Goal: Navigation & Orientation: Find specific page/section

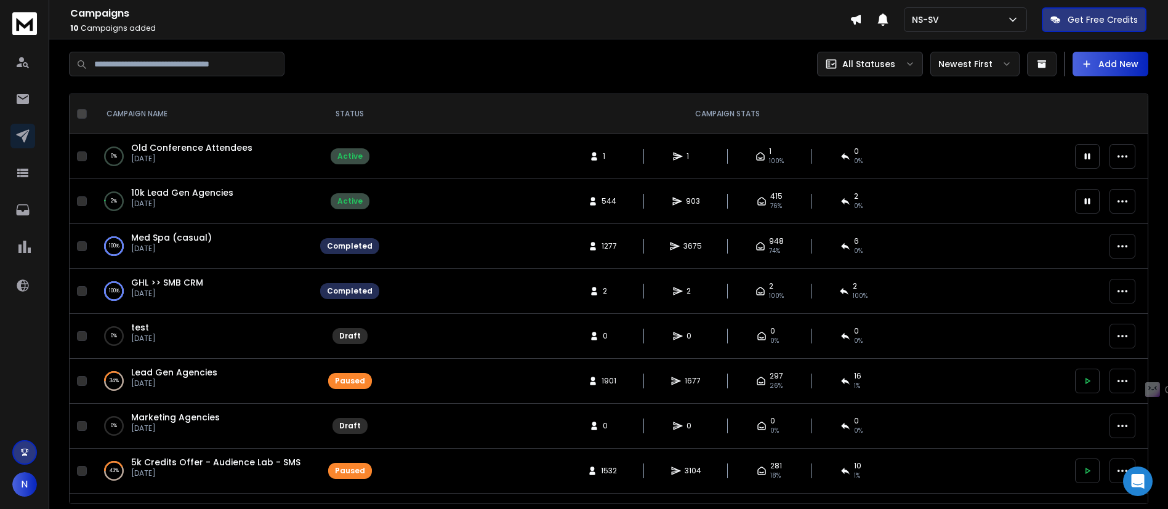
click at [185, 195] on span "10k Lead Gen Agencies" at bounding box center [182, 193] width 102 height 12
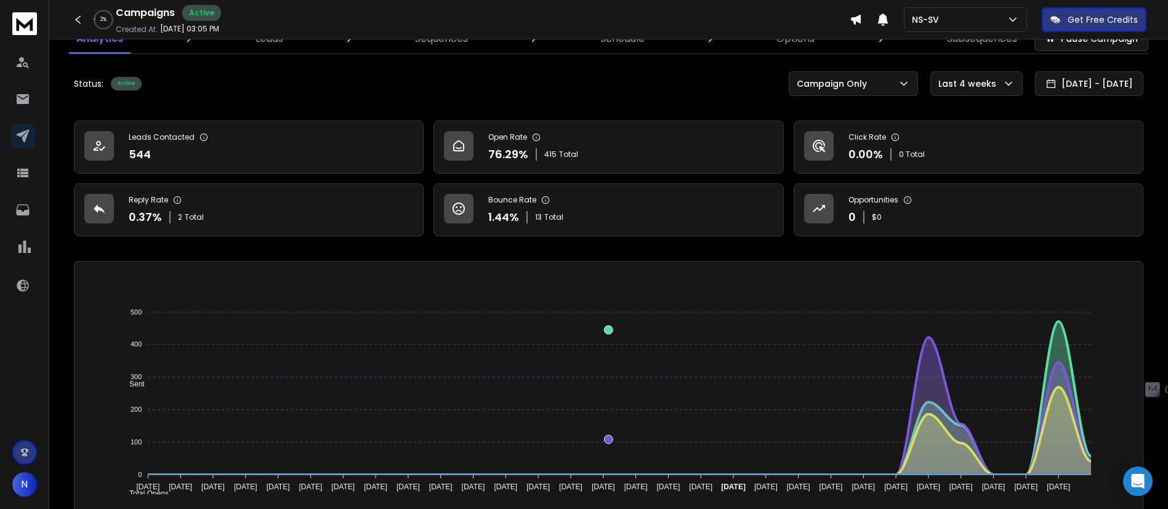
scroll to position [313, 0]
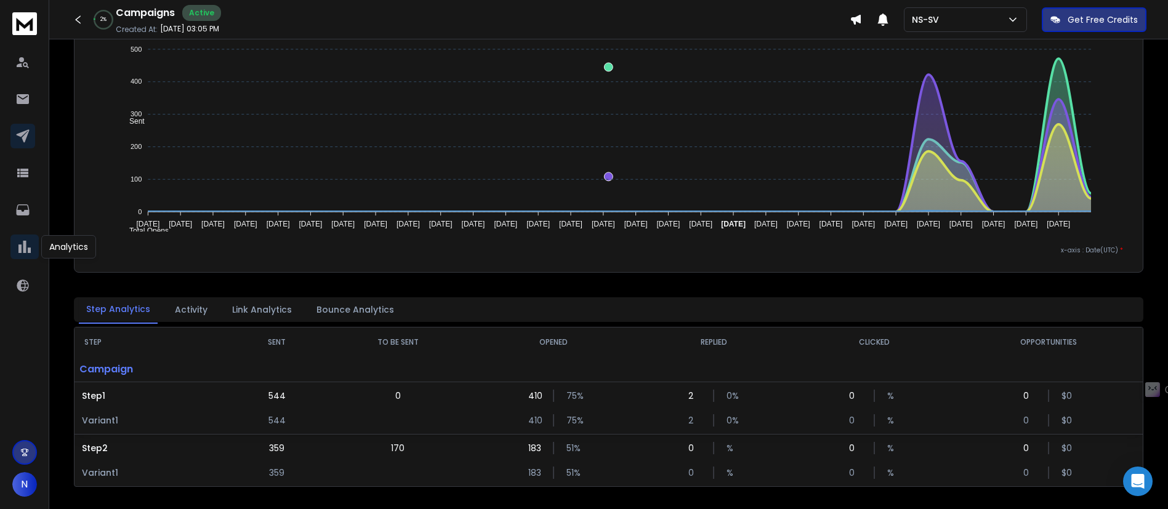
click at [17, 247] on icon at bounding box center [24, 247] width 18 height 18
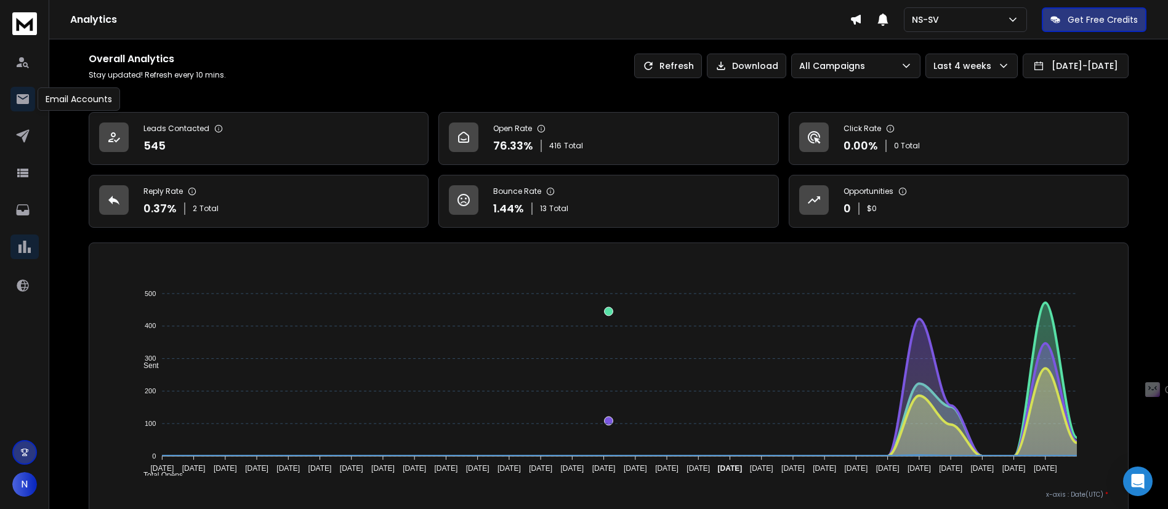
click at [23, 101] on icon at bounding box center [23, 99] width 12 height 10
